Goal: Task Accomplishment & Management: Manage account settings

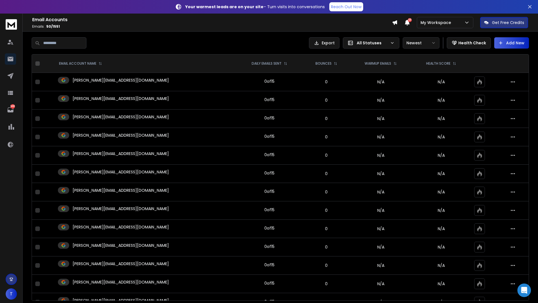
drag, startPoint x: 516, startPoint y: 41, endPoint x: 373, endPoint y: 99, distance: 154.3
click at [516, 41] on button "Add New" at bounding box center [512, 42] width 35 height 11
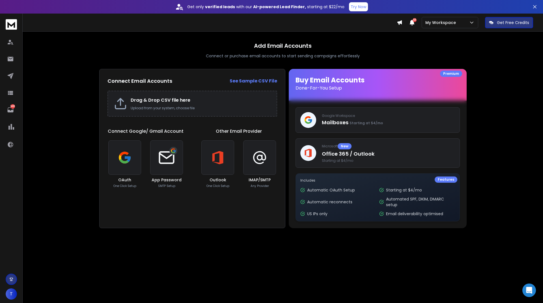
click at [128, 164] on icon at bounding box center [125, 157] width 14 height 17
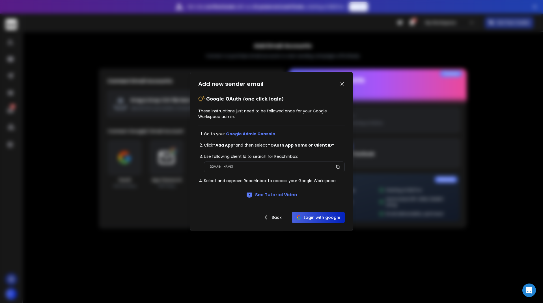
click at [322, 216] on button "Login with google" at bounding box center [318, 217] width 53 height 11
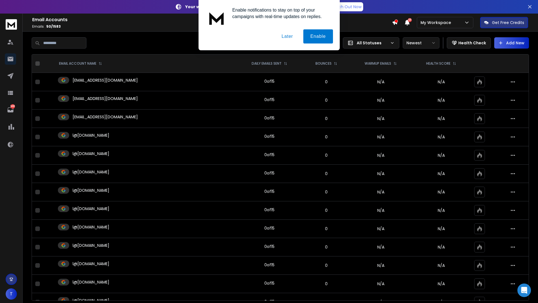
click at [286, 37] on button "Later" at bounding box center [287, 36] width 25 height 14
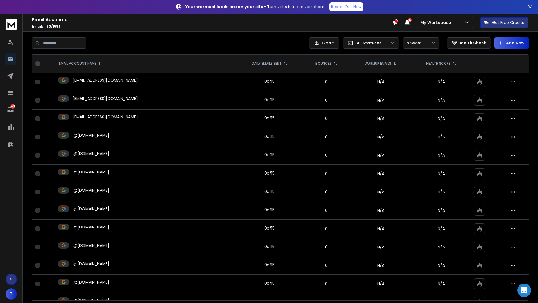
click at [519, 38] on button "Add New" at bounding box center [512, 42] width 35 height 11
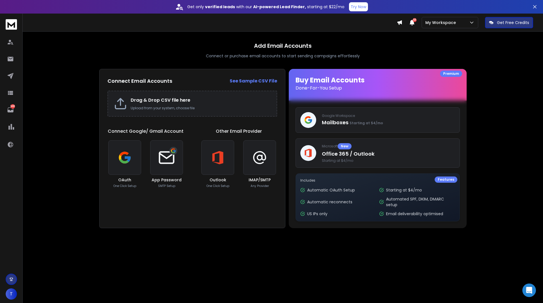
click at [129, 162] on icon at bounding box center [125, 157] width 14 height 17
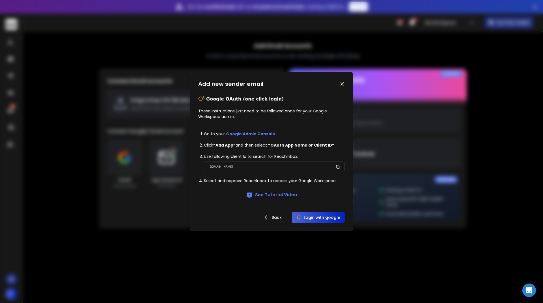
click at [313, 218] on button "Login with google" at bounding box center [318, 217] width 53 height 11
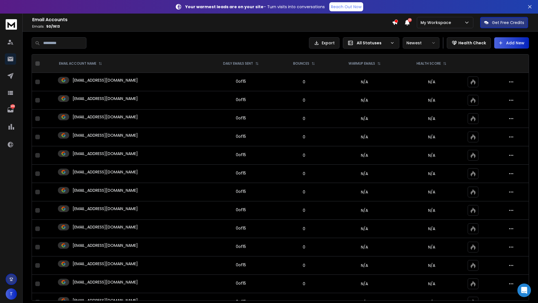
click at [510, 44] on button "Add New" at bounding box center [512, 42] width 35 height 11
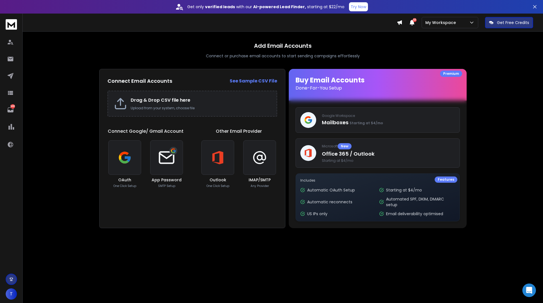
click at [127, 160] on icon at bounding box center [125, 157] width 14 height 17
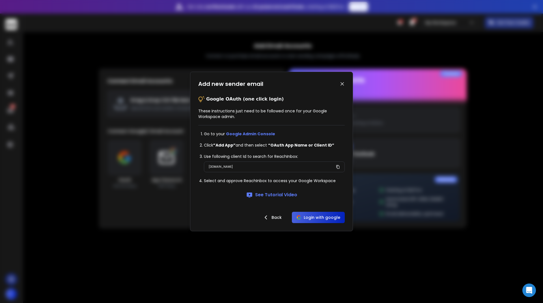
click at [324, 219] on button "Login with google" at bounding box center [318, 217] width 53 height 11
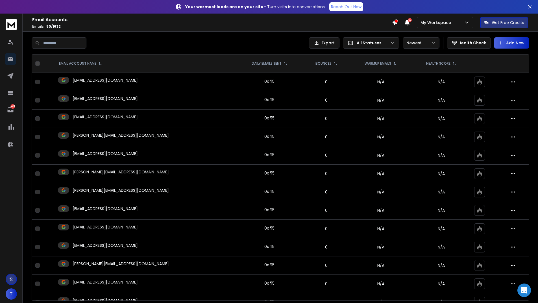
click at [506, 44] on button "Add New" at bounding box center [512, 42] width 35 height 11
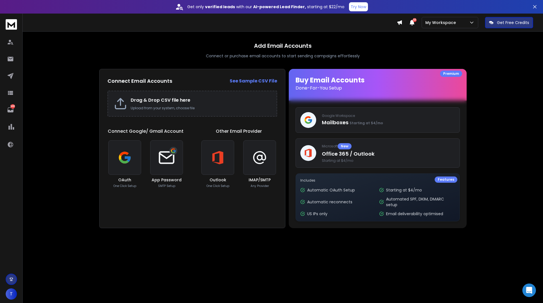
click at [120, 162] on icon at bounding box center [125, 157] width 14 height 17
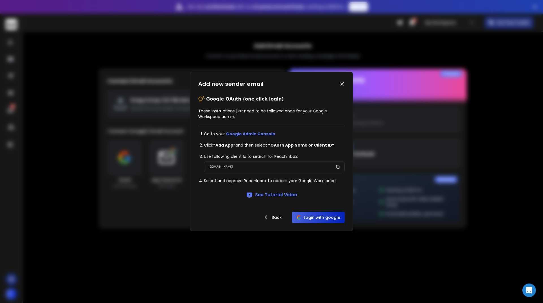
drag, startPoint x: 312, startPoint y: 220, endPoint x: 313, endPoint y: 225, distance: 5.8
click at [312, 220] on button "Login with google" at bounding box center [318, 217] width 53 height 11
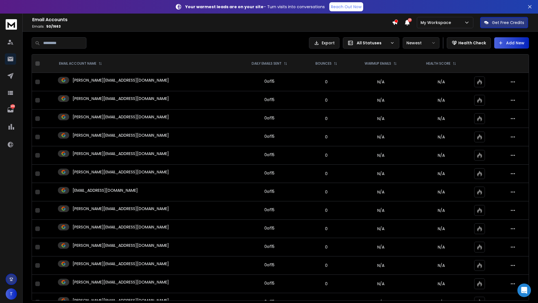
click at [514, 41] on button "Add New" at bounding box center [512, 42] width 35 height 11
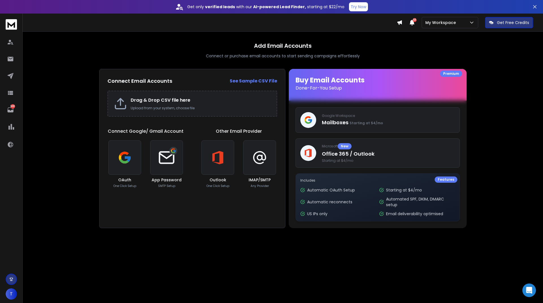
click at [122, 157] on icon at bounding box center [125, 158] width 12 height 12
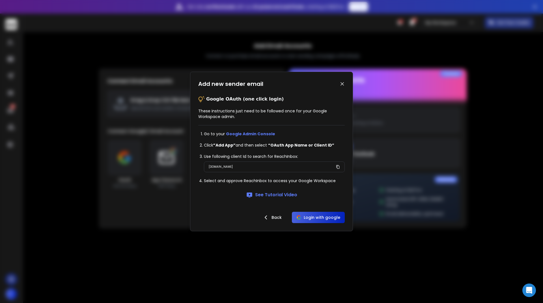
drag, startPoint x: 315, startPoint y: 214, endPoint x: 317, endPoint y: 235, distance: 20.5
click at [315, 215] on button "Login with google" at bounding box center [318, 217] width 53 height 11
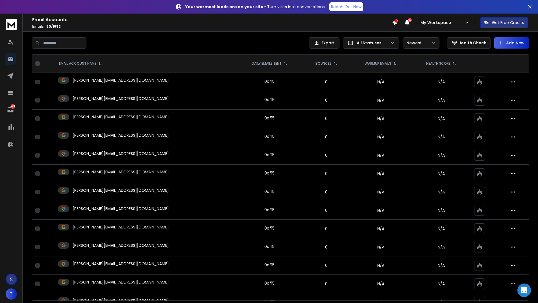
drag, startPoint x: 517, startPoint y: 40, endPoint x: 380, endPoint y: 109, distance: 153.9
click at [517, 40] on button "Add New" at bounding box center [512, 42] width 35 height 11
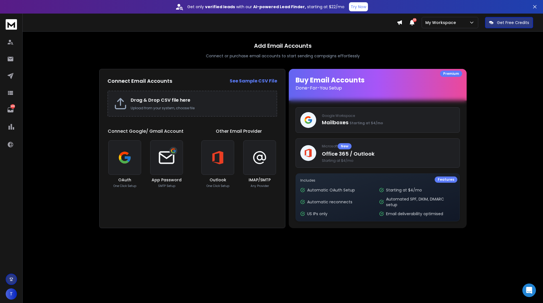
click at [125, 160] on icon at bounding box center [125, 157] width 14 height 17
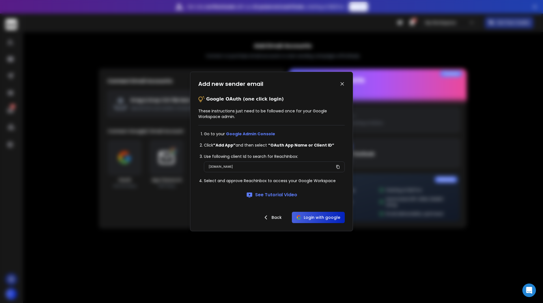
click at [306, 216] on button "Login with google" at bounding box center [318, 217] width 53 height 11
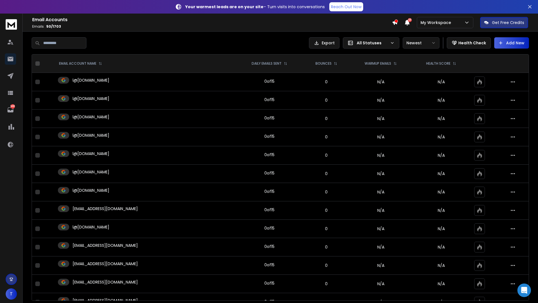
drag, startPoint x: 511, startPoint y: 41, endPoint x: 506, endPoint y: 44, distance: 6.5
click at [511, 41] on button "Add New" at bounding box center [512, 42] width 35 height 11
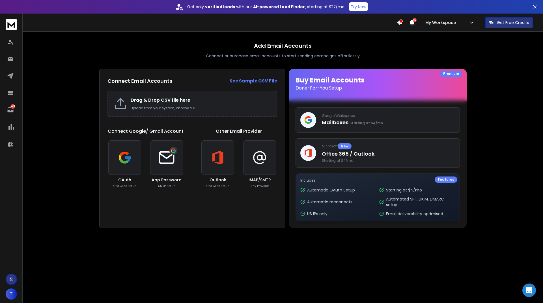
click at [119, 161] on icon at bounding box center [125, 157] width 14 height 17
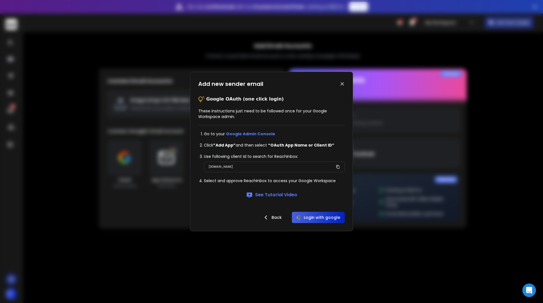
click at [324, 214] on button "Login with google" at bounding box center [318, 217] width 53 height 11
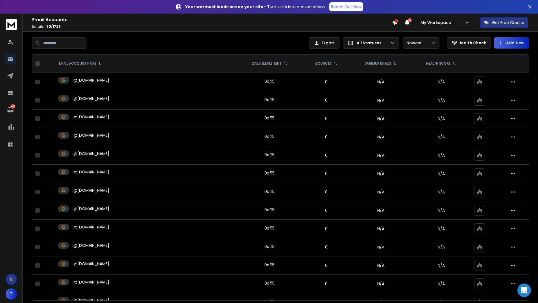
click at [509, 45] on button "Add New" at bounding box center [512, 42] width 35 height 11
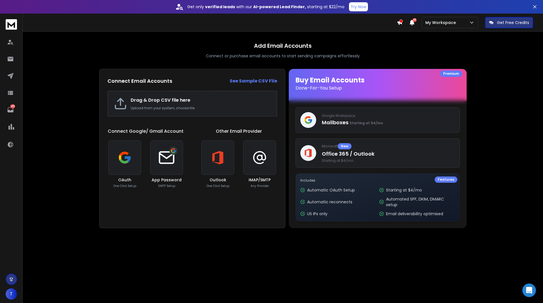
click at [122, 157] on icon at bounding box center [125, 158] width 12 height 12
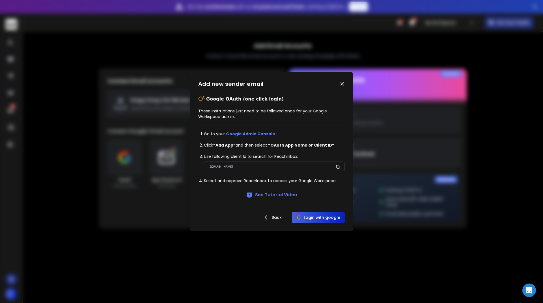
click at [316, 216] on button "Login with google" at bounding box center [318, 217] width 53 height 11
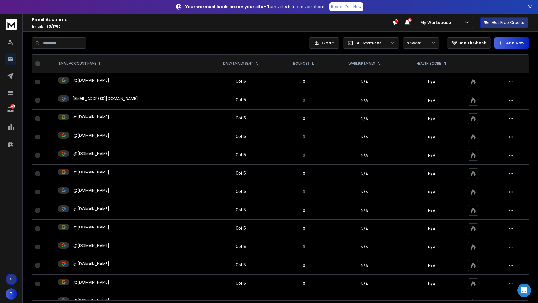
click at [518, 41] on button "Add New" at bounding box center [512, 42] width 35 height 11
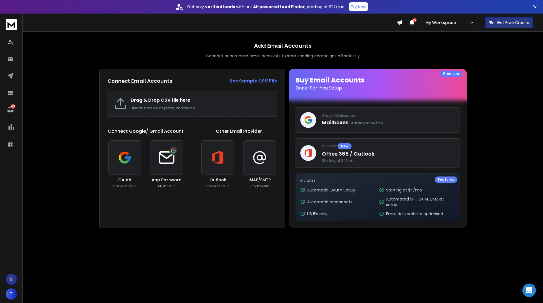
click at [122, 159] on icon at bounding box center [125, 158] width 12 height 12
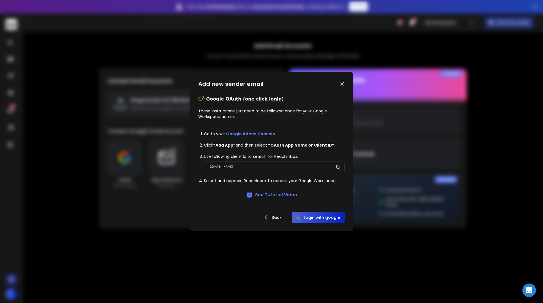
click at [314, 217] on button "Login with google" at bounding box center [318, 217] width 53 height 11
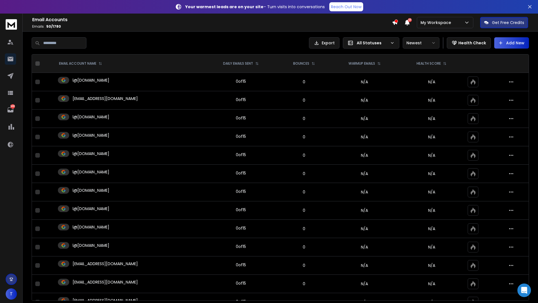
click at [514, 43] on button "Add New" at bounding box center [512, 42] width 35 height 11
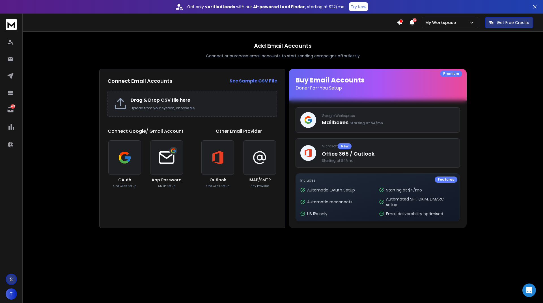
click at [131, 157] on icon at bounding box center [128, 160] width 6 height 6
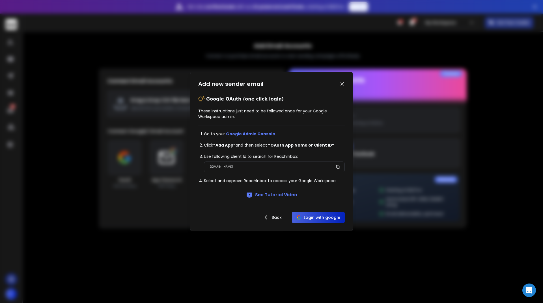
click at [309, 214] on button "Login with google" at bounding box center [318, 217] width 53 height 11
